Goal: Navigation & Orientation: Find specific page/section

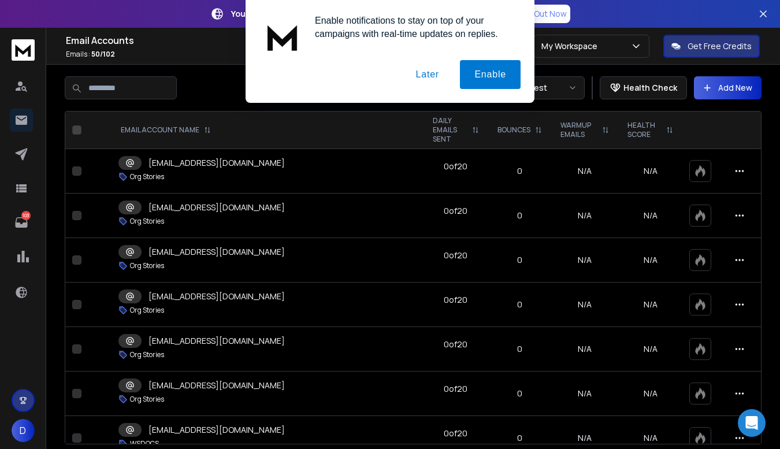
click at [426, 72] on button "Later" at bounding box center [427, 74] width 52 height 29
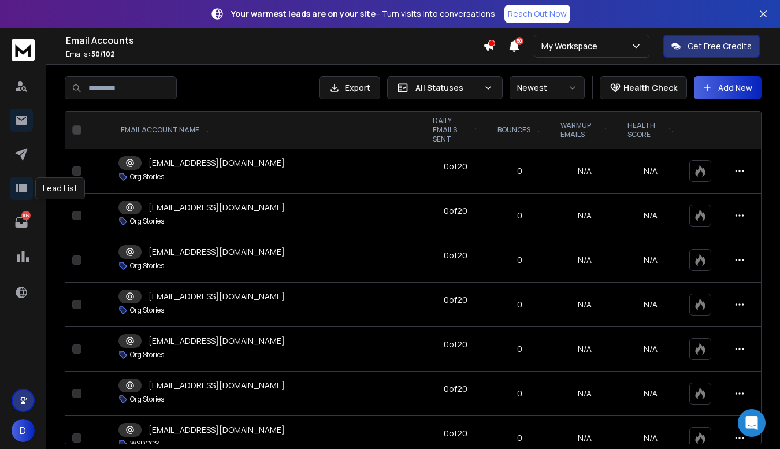
click at [25, 184] on icon at bounding box center [21, 188] width 10 height 8
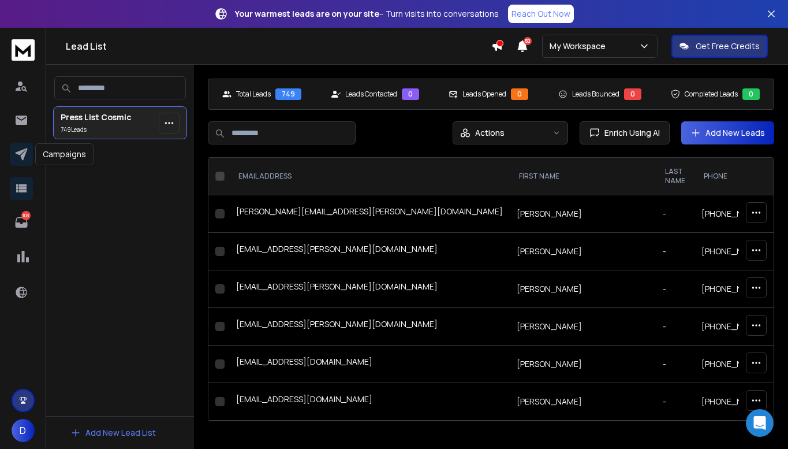
click at [22, 160] on icon at bounding box center [21, 154] width 12 height 12
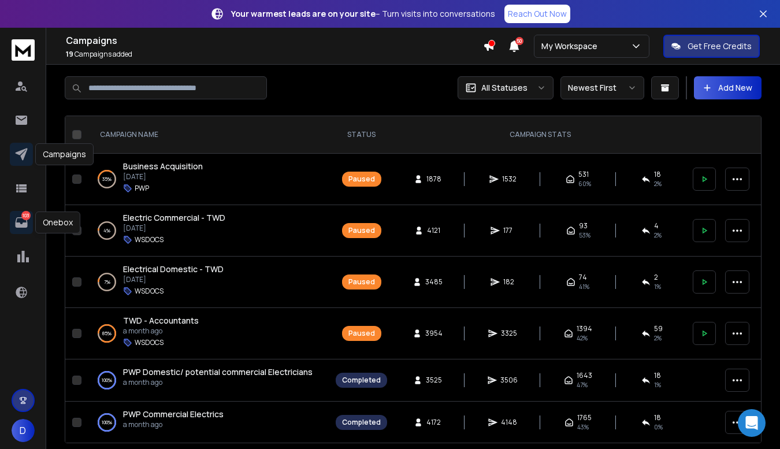
click at [23, 214] on p "103" at bounding box center [25, 215] width 9 height 9
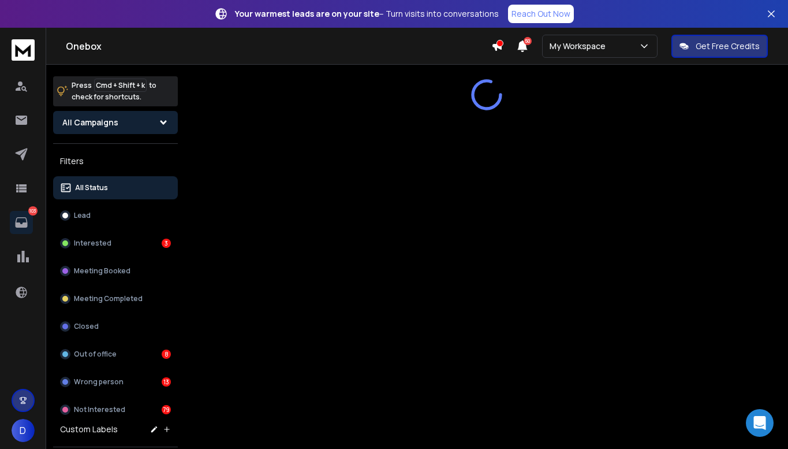
click at [135, 124] on button "All Campaigns" at bounding box center [115, 122] width 125 height 23
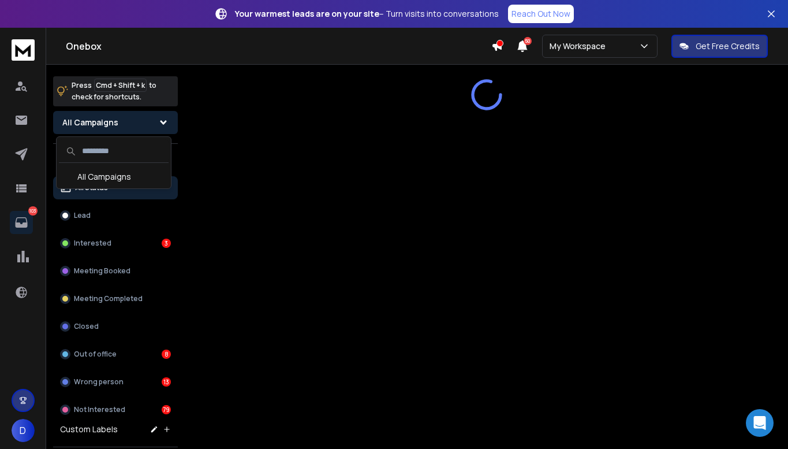
click at [135, 124] on button "All Campaigns" at bounding box center [115, 122] width 125 height 23
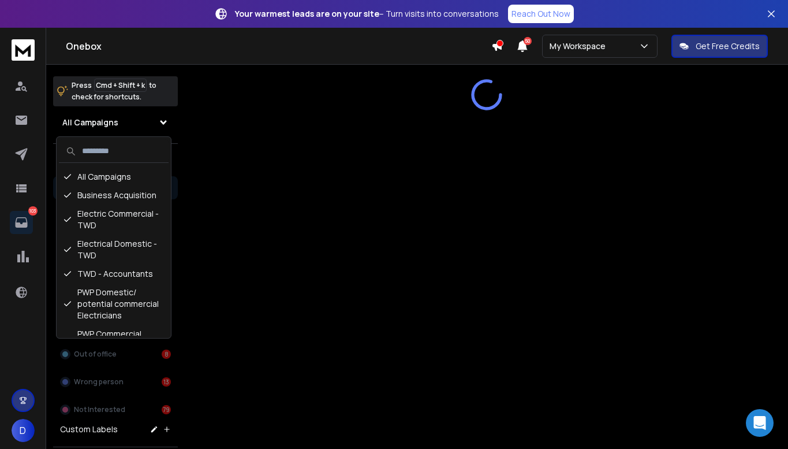
click at [279, 133] on div "Press Cmd + Shift + k to check for shortcuts. All Campaigns All Campaigns Filte…" at bounding box center [417, 289] width 742 height 449
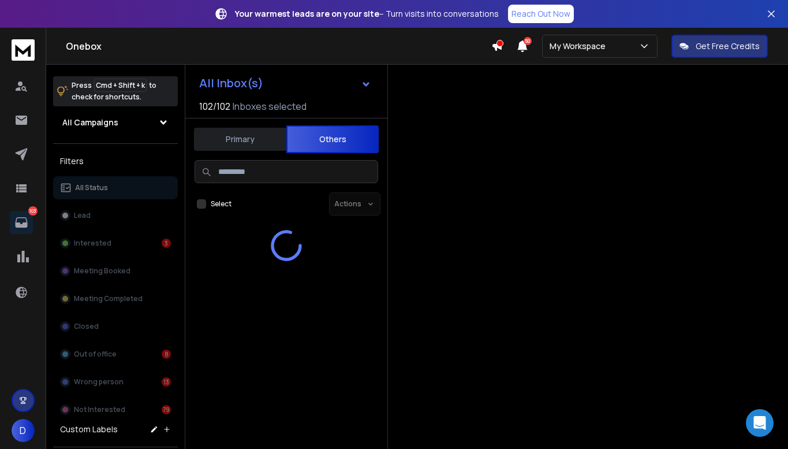
click at [351, 139] on button "Others" at bounding box center [332, 139] width 92 height 28
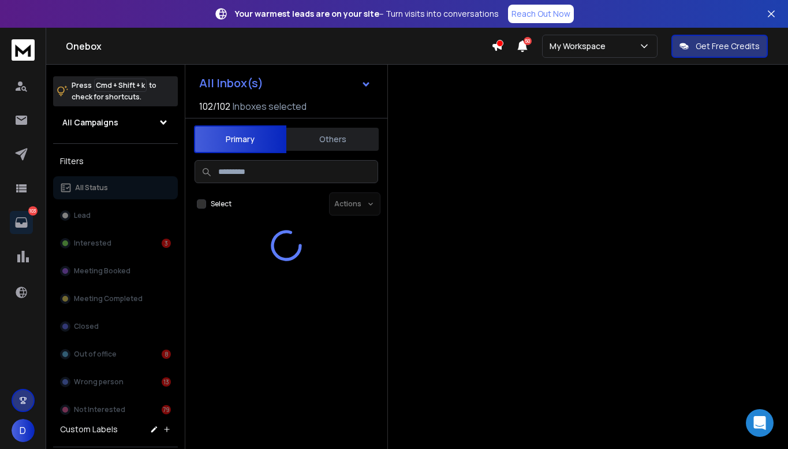
click at [257, 141] on button "Primary" at bounding box center [240, 139] width 92 height 28
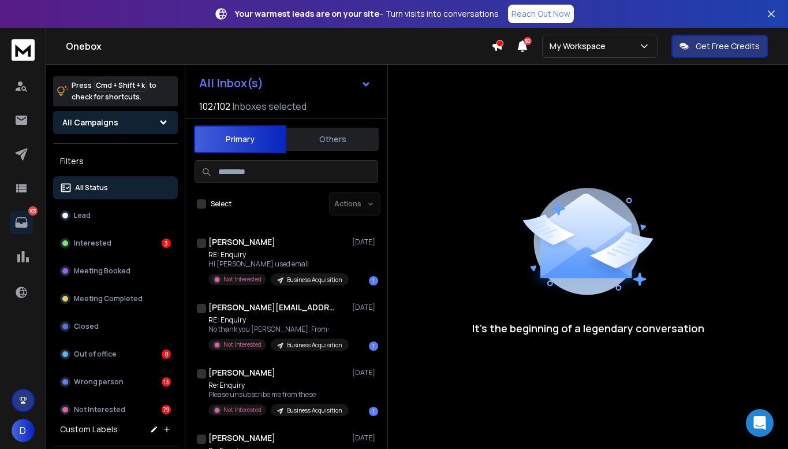
click at [142, 126] on button "All Campaigns" at bounding box center [115, 122] width 125 height 23
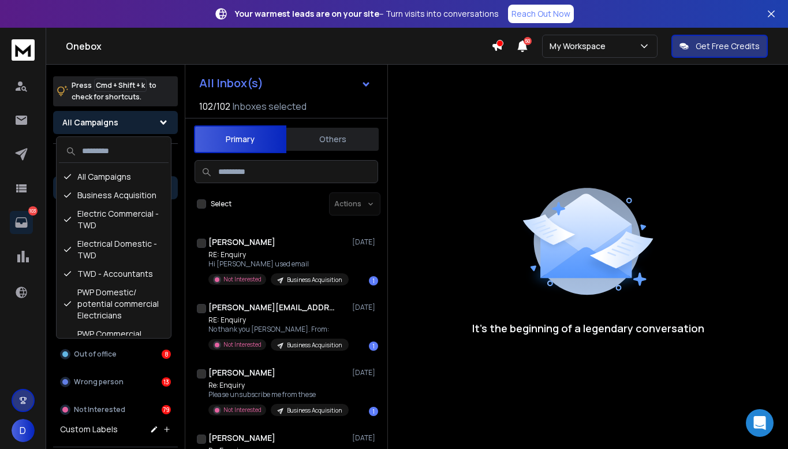
click at [142, 126] on button "All Campaigns" at bounding box center [115, 122] width 125 height 23
click at [487, 127] on div "It’s the beginning of a legendary conversation" at bounding box center [588, 255] width 400 height 381
